Goal: Task Accomplishment & Management: Manage account settings

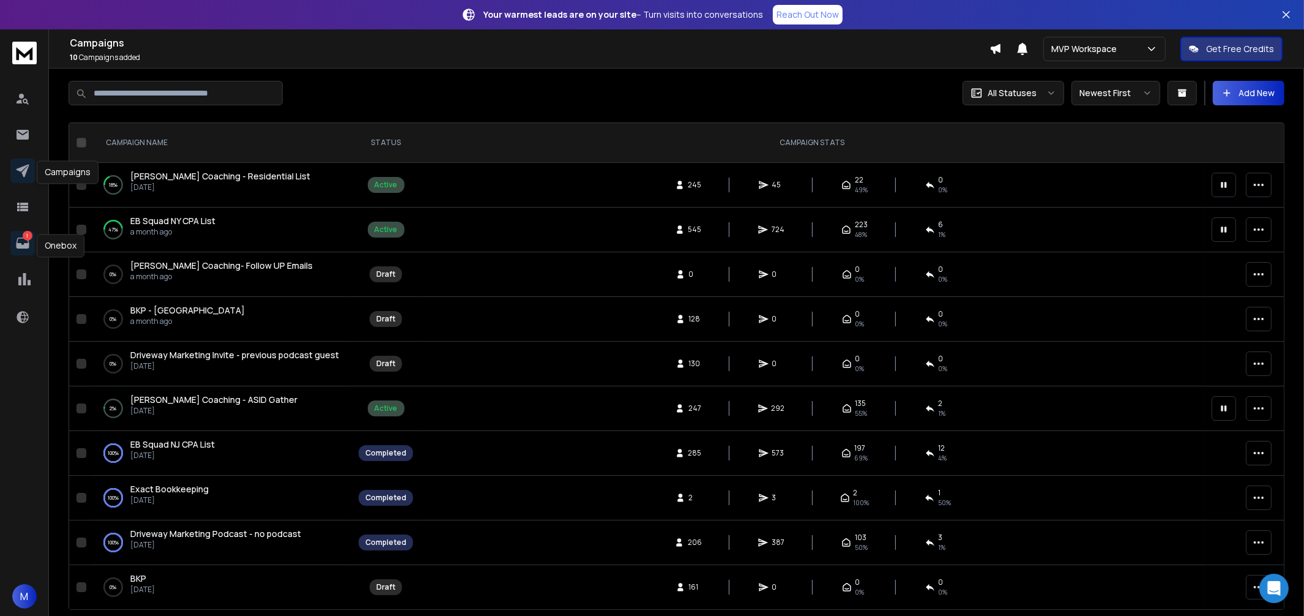
click at [24, 240] on p "1" at bounding box center [28, 236] width 10 height 10
click at [29, 247] on icon at bounding box center [22, 243] width 15 height 15
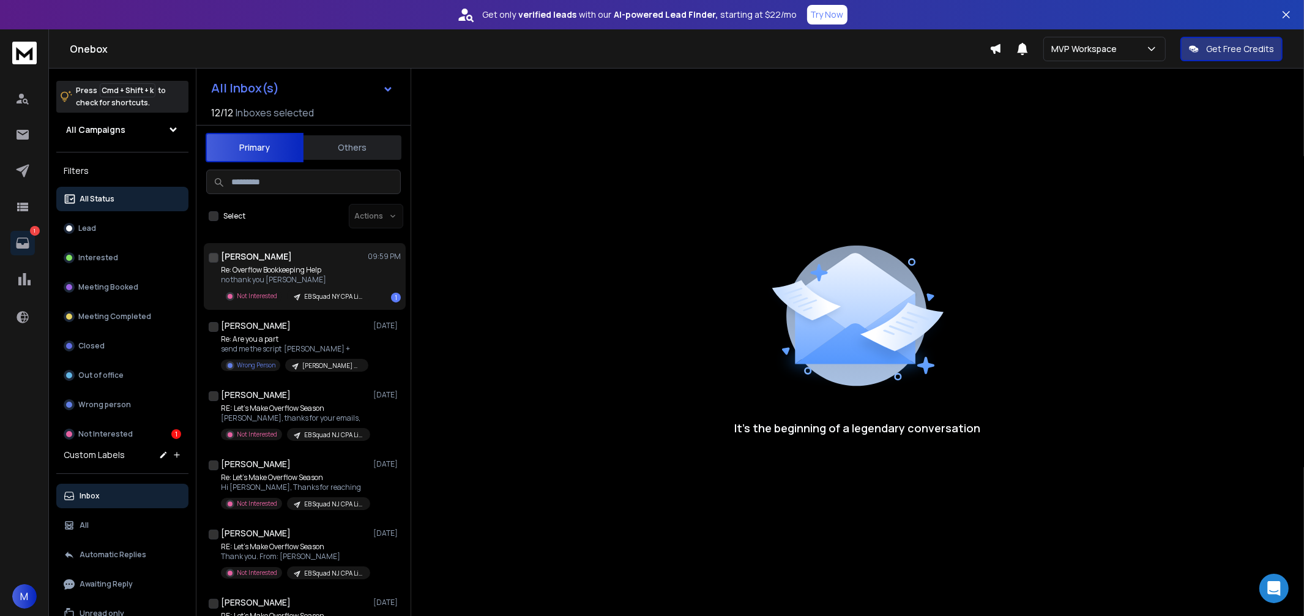
click at [266, 275] on p "no thank you [PERSON_NAME]" at bounding box center [294, 280] width 147 height 10
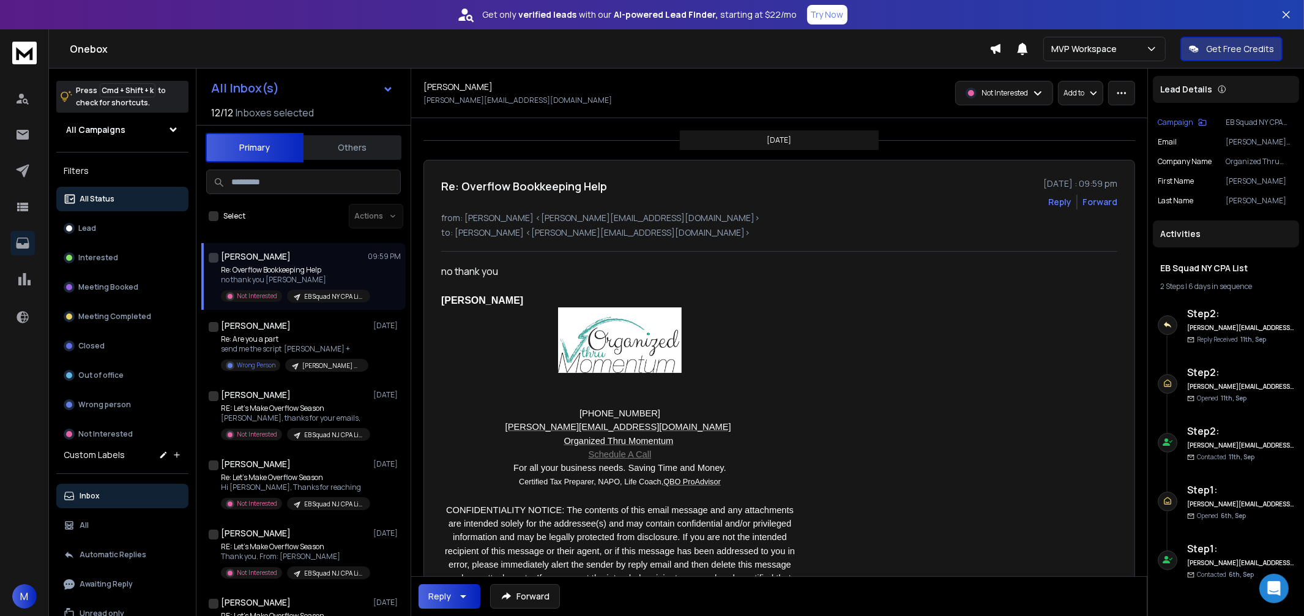
scroll to position [1, 0]
click at [365, 271] on p "Re: Overflow Bookkeeping Help" at bounding box center [294, 269] width 147 height 10
click at [1128, 95] on button "button" at bounding box center [1121, 93] width 27 height 24
click at [1095, 123] on div "Mark as unread" at bounding box center [1090, 120] width 78 height 12
